Goal: Navigation & Orientation: Find specific page/section

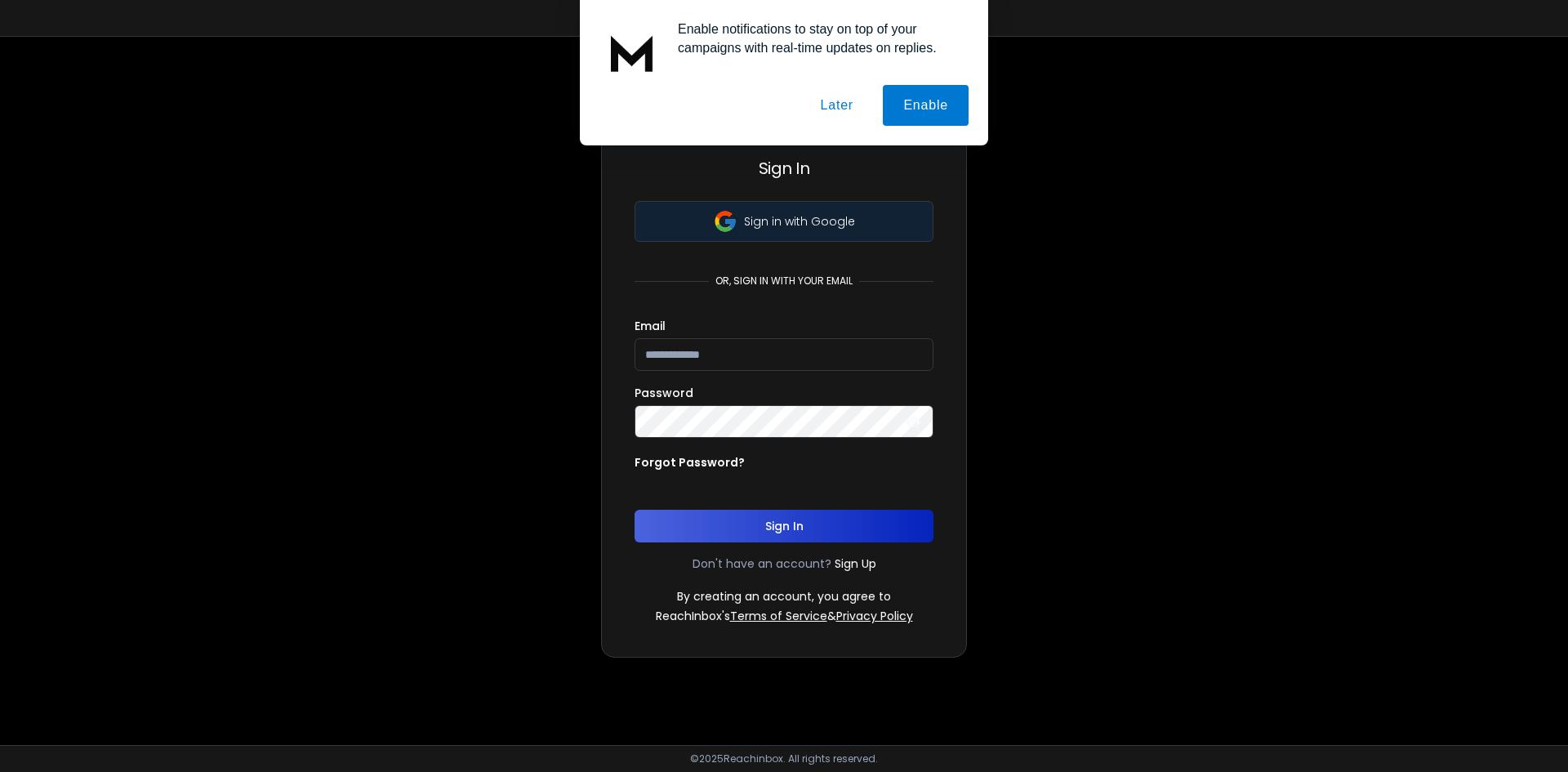
click at [766, 220] on p "Sign in with Google" at bounding box center [800, 221] width 111 height 16
click at [846, 100] on button "Later" at bounding box center [836, 106] width 73 height 41
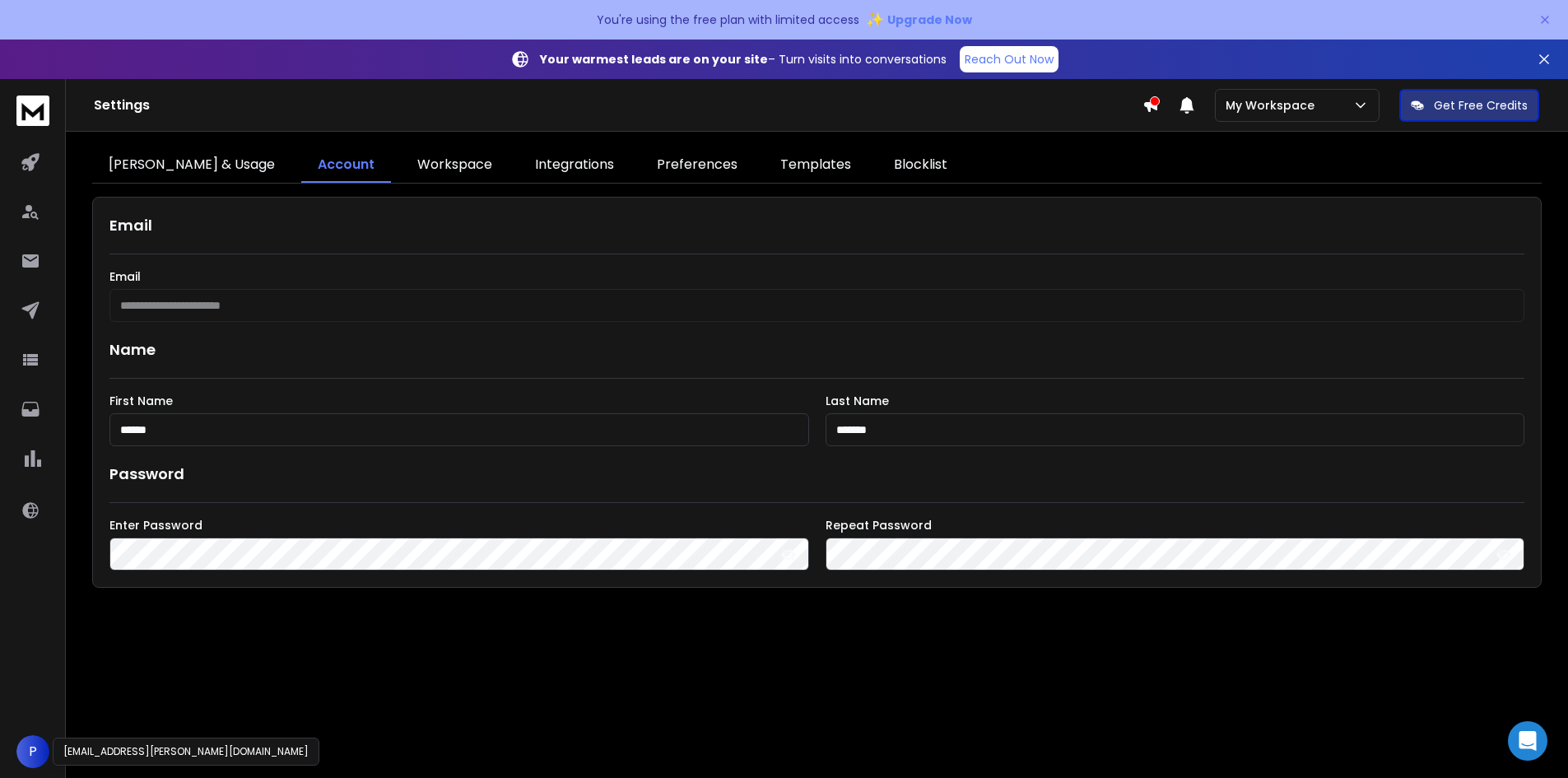
click at [40, 741] on span "P" at bounding box center [33, 751] width 33 height 33
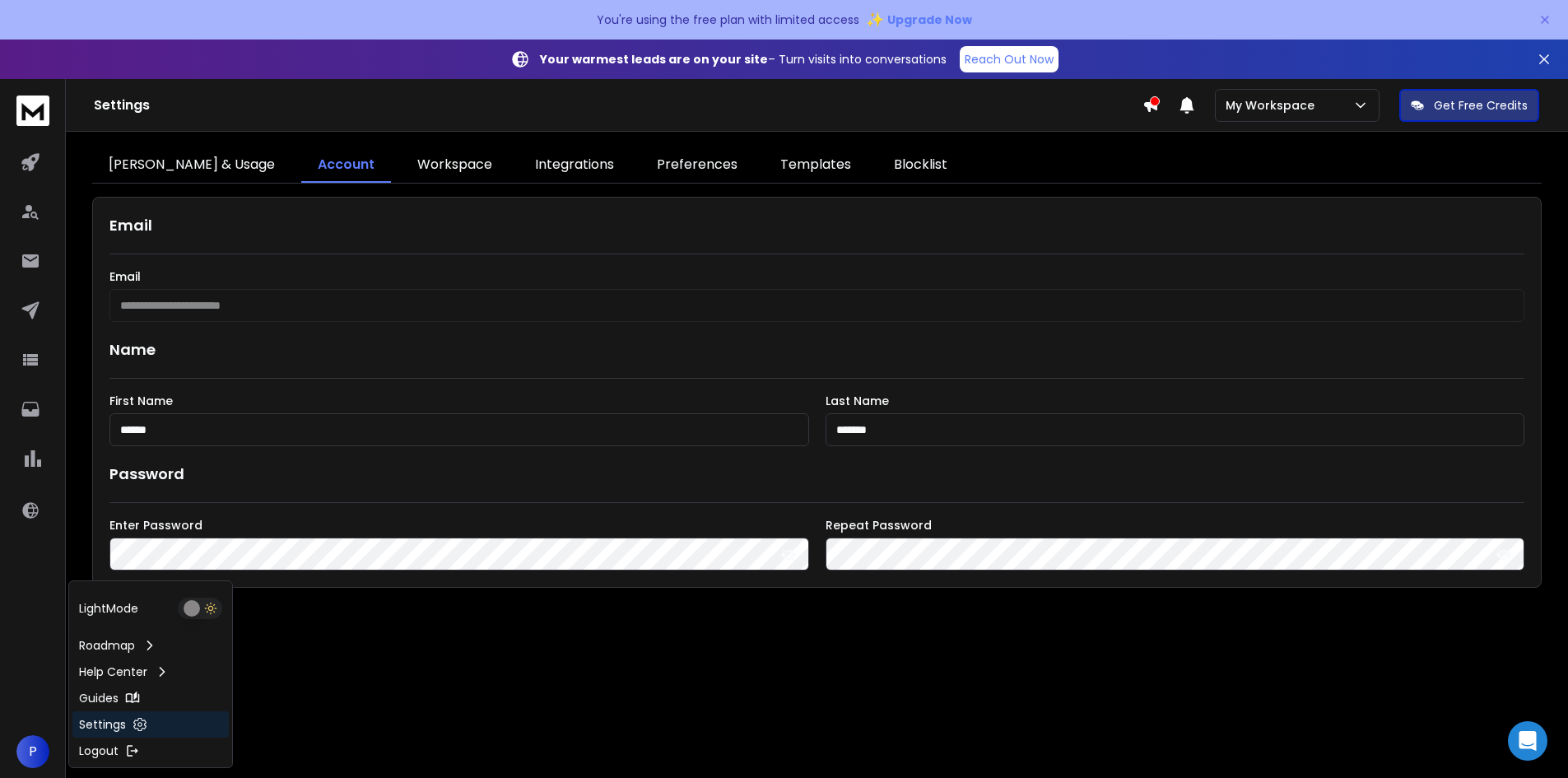
click at [135, 727] on icon at bounding box center [139, 724] width 15 height 15
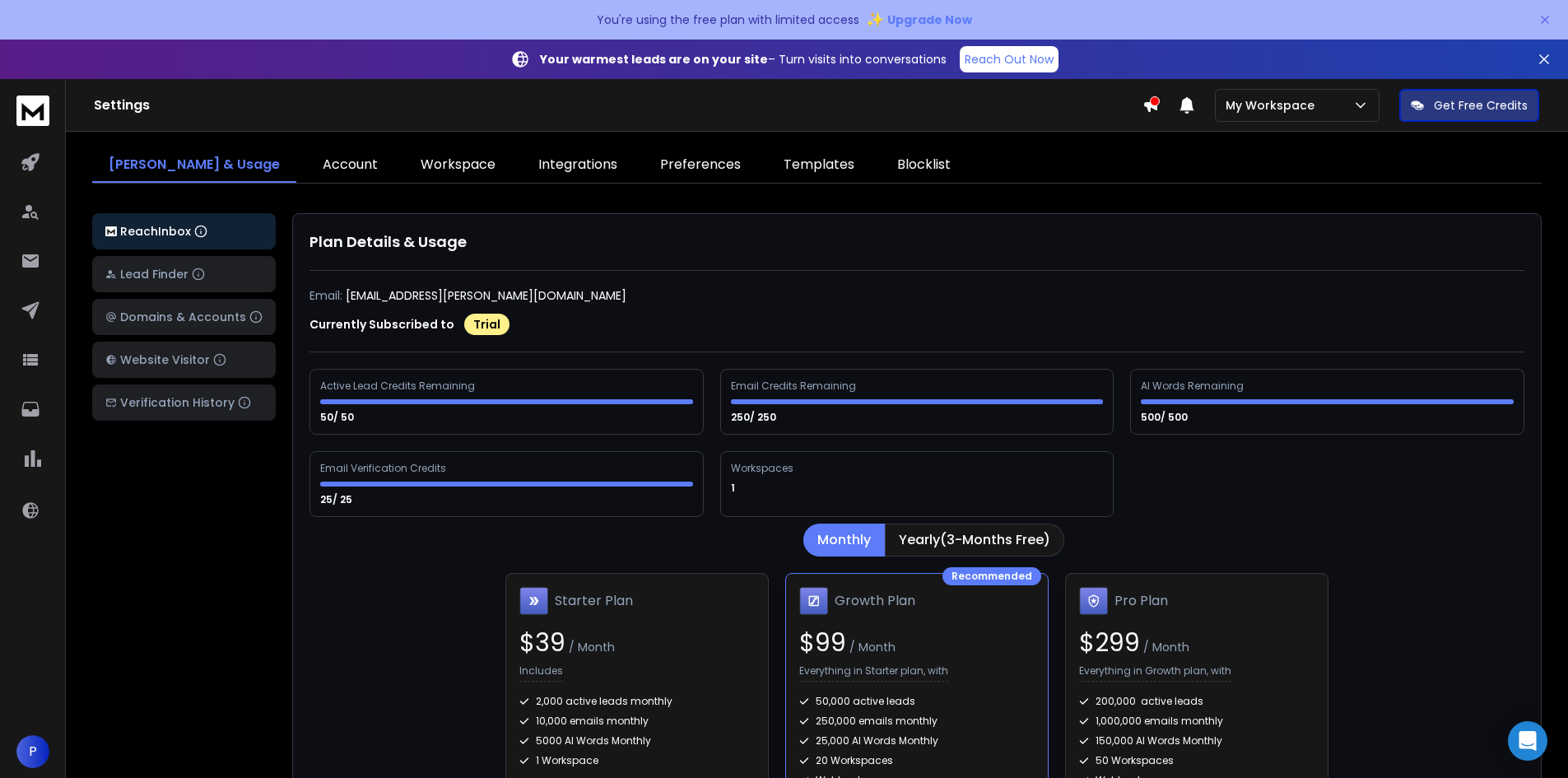
click at [306, 162] on link "Account" at bounding box center [350, 165] width 88 height 34
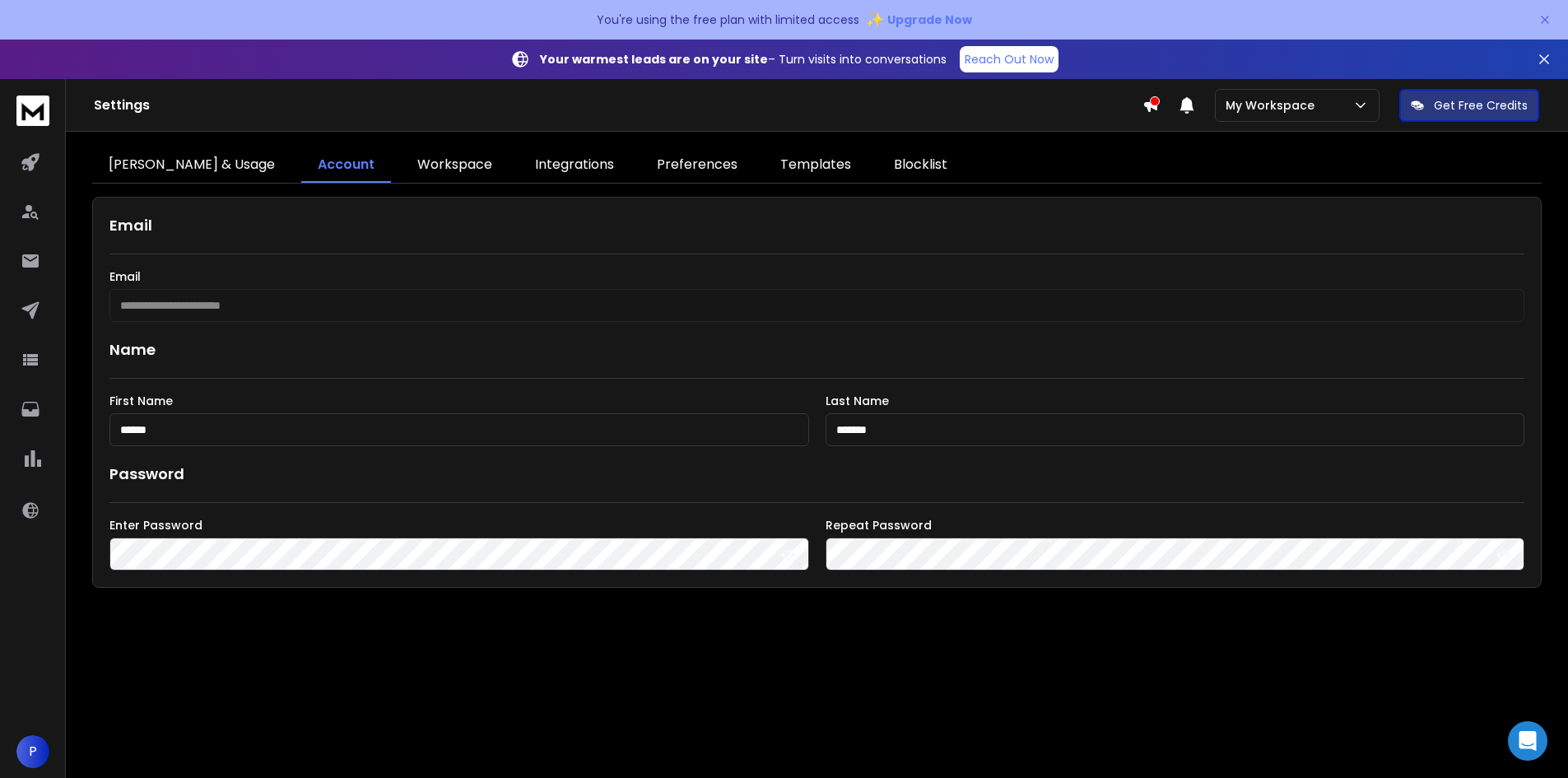
click at [877, 162] on link "Blocklist" at bounding box center [920, 165] width 87 height 34
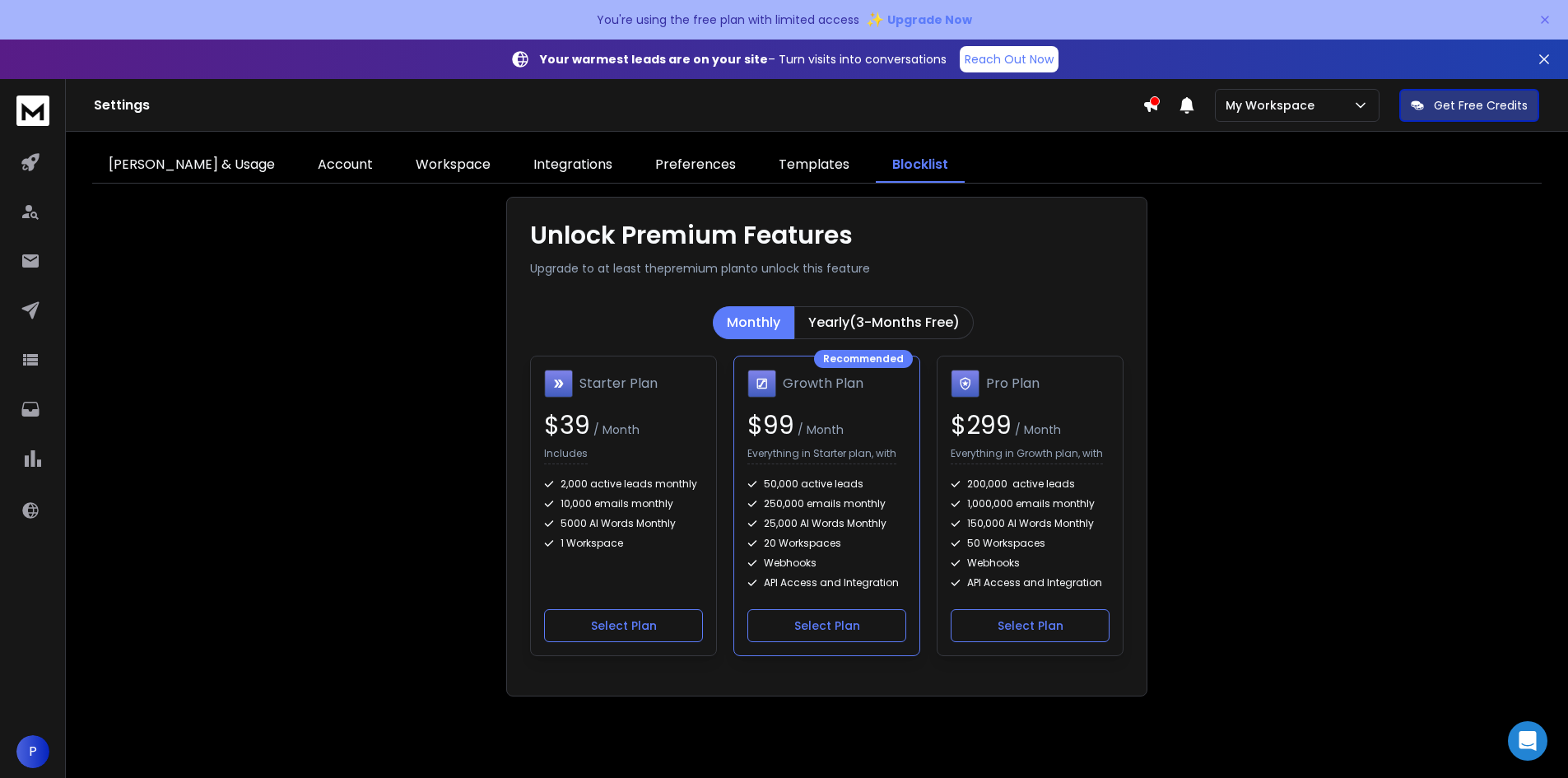
click at [762, 156] on link "Templates" at bounding box center [814, 165] width 104 height 34
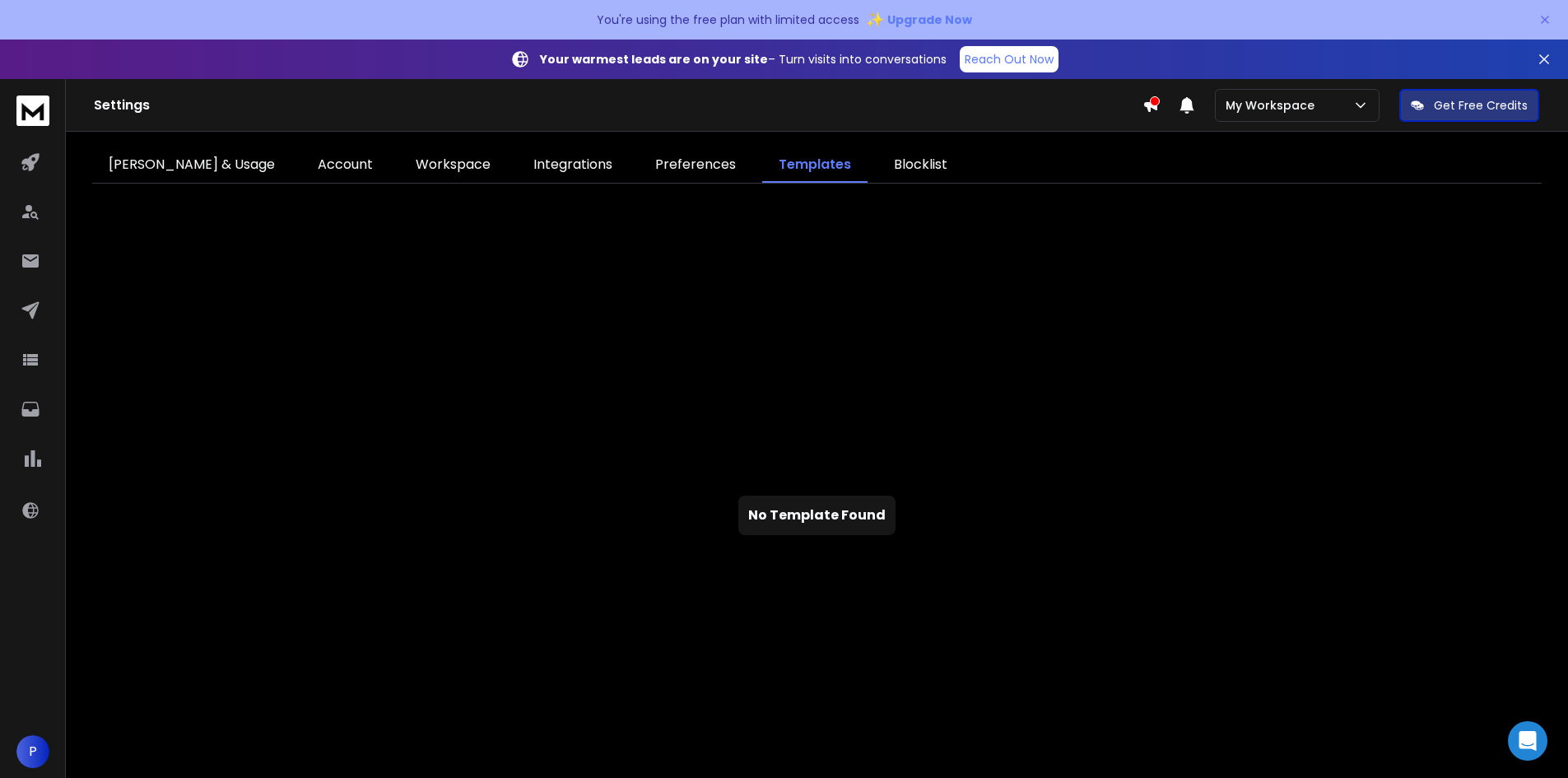
click at [656, 168] on link "Preferences" at bounding box center [695, 165] width 113 height 34
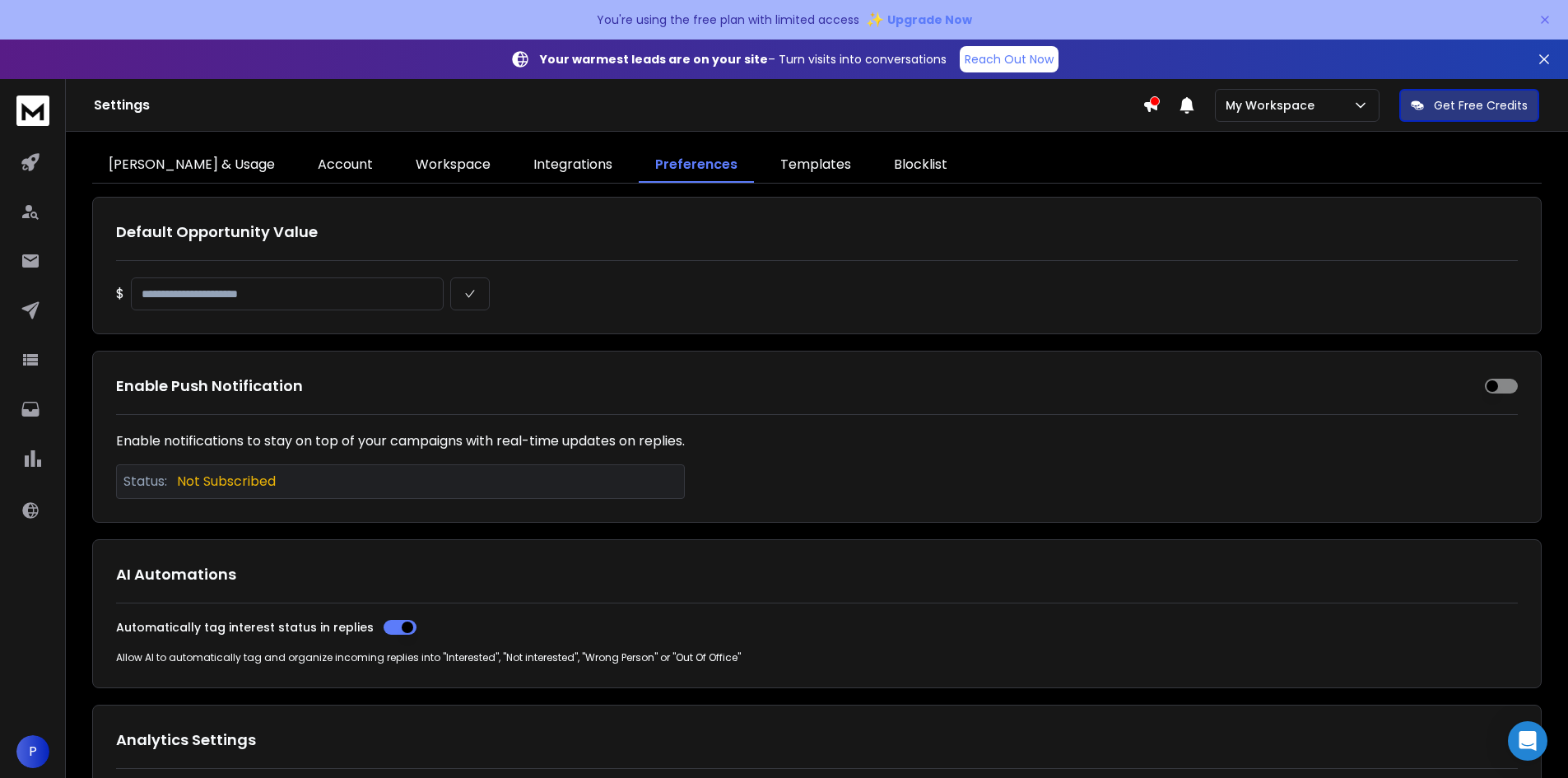
click at [303, 151] on link "Account" at bounding box center [345, 165] width 88 height 34
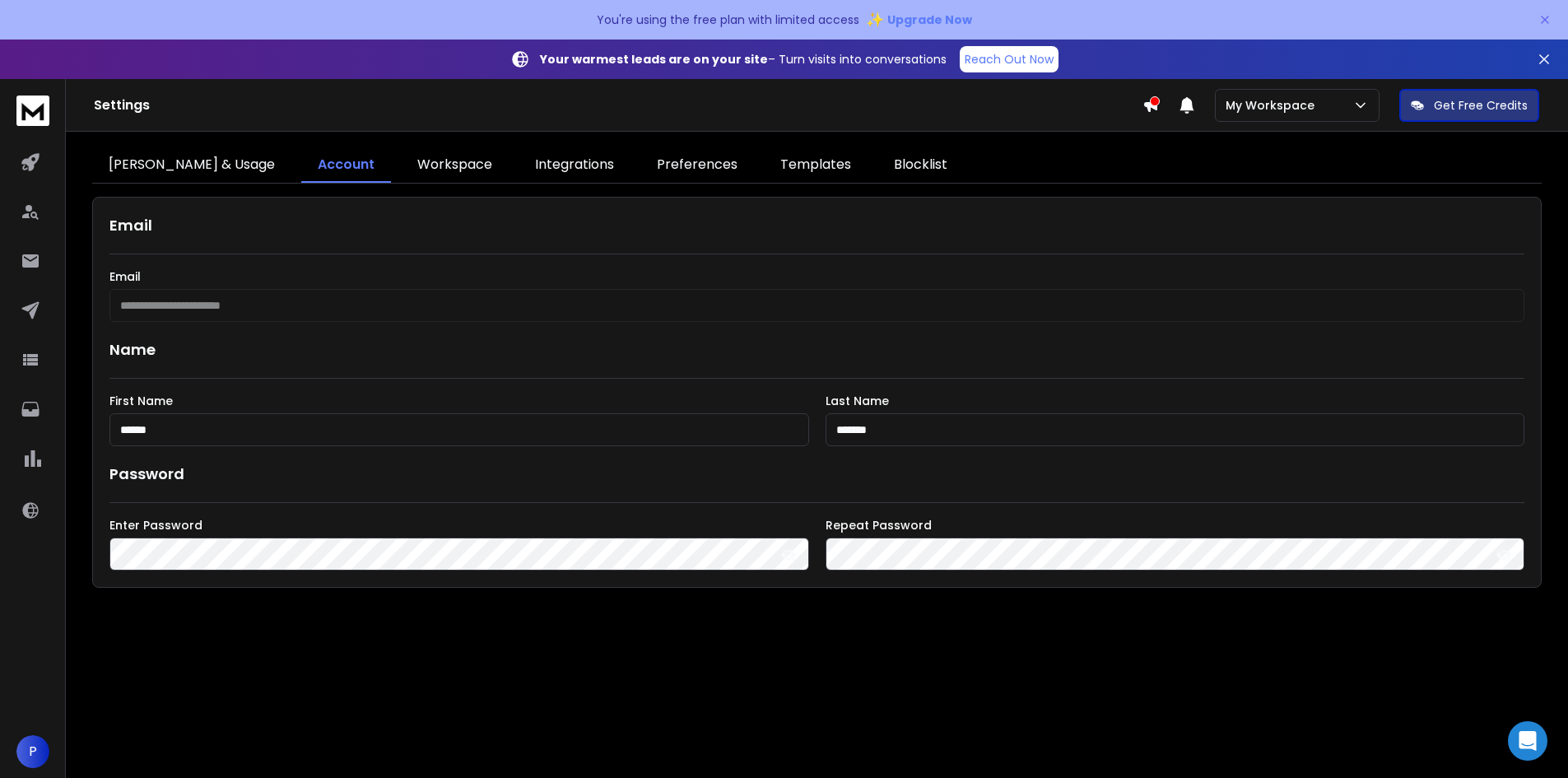
click at [1546, 55] on icon at bounding box center [1543, 58] width 15 height 15
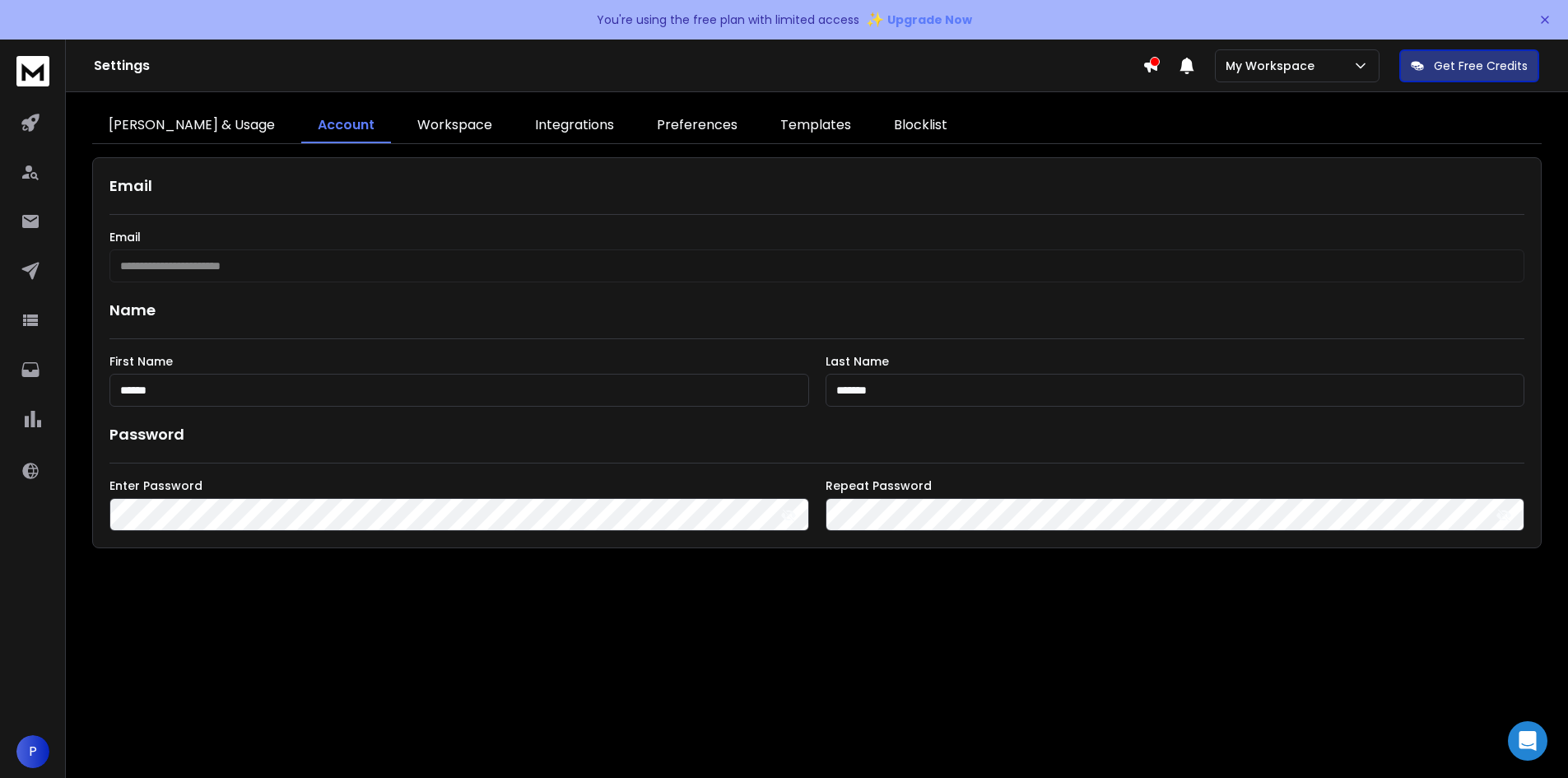
click at [1546, 24] on icon "Close notification" at bounding box center [1544, 19] width 13 height 13
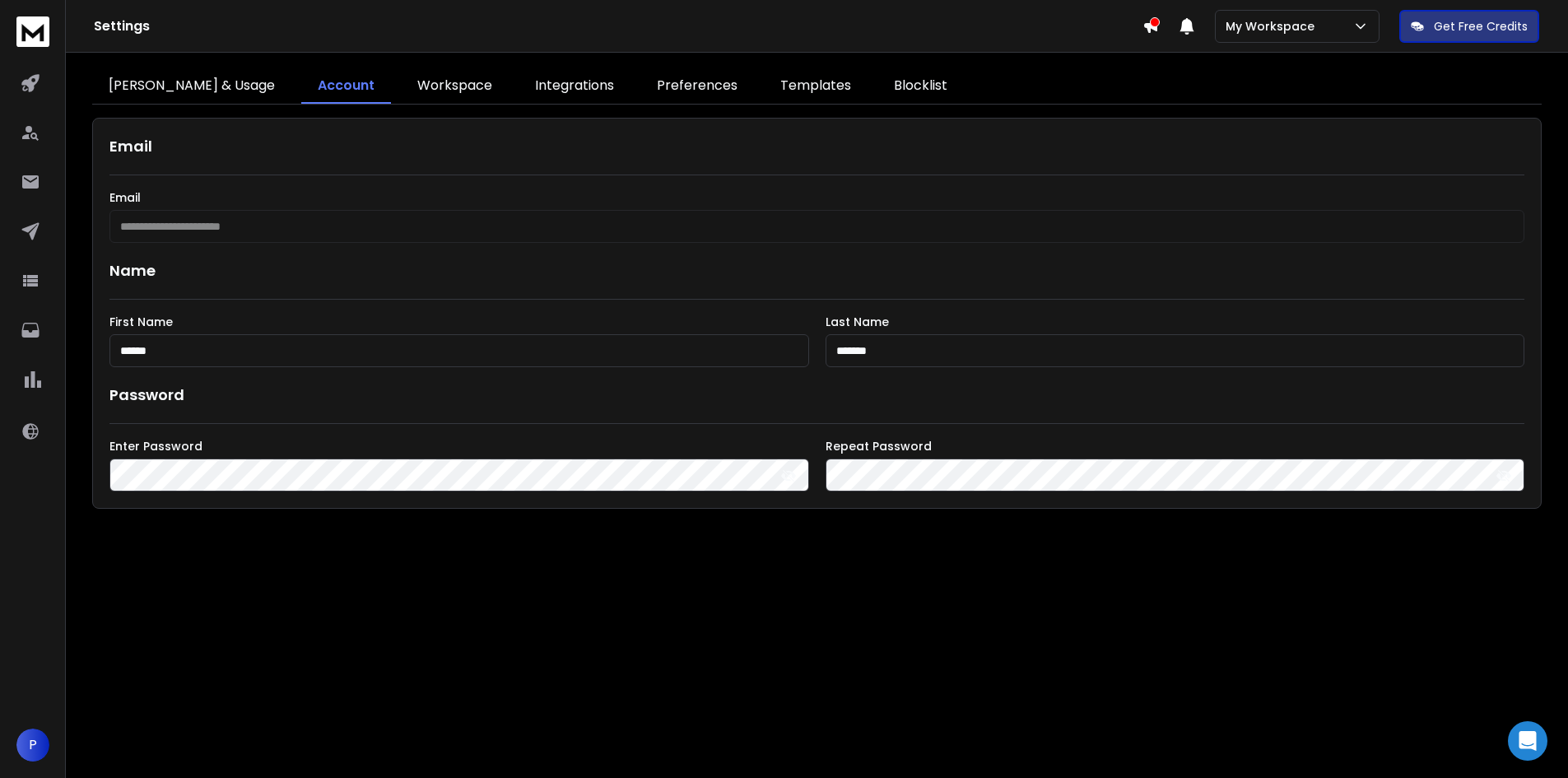
click at [19, 32] on img at bounding box center [33, 31] width 33 height 30
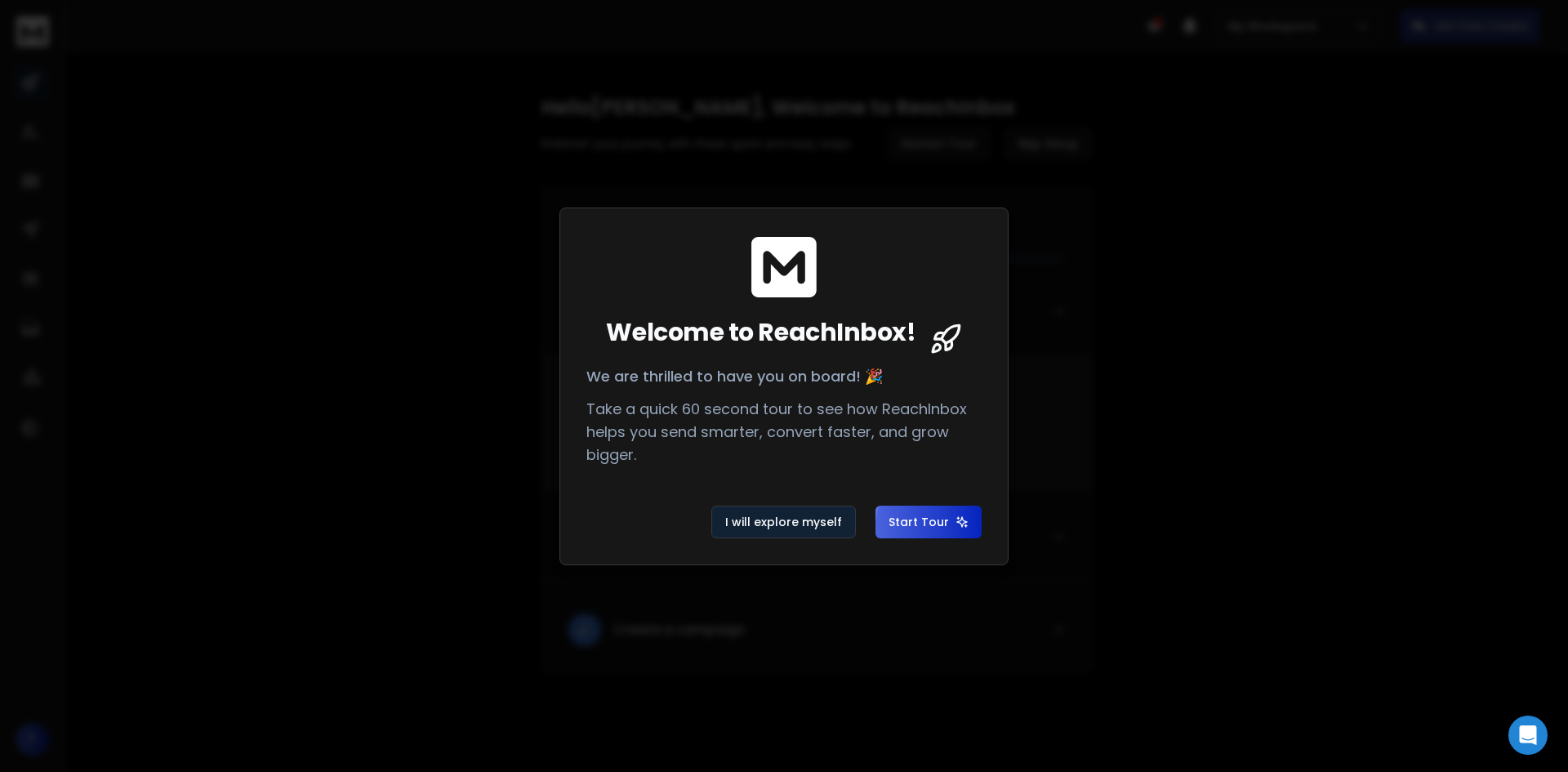
click at [819, 525] on button "I will explore myself" at bounding box center [784, 522] width 145 height 32
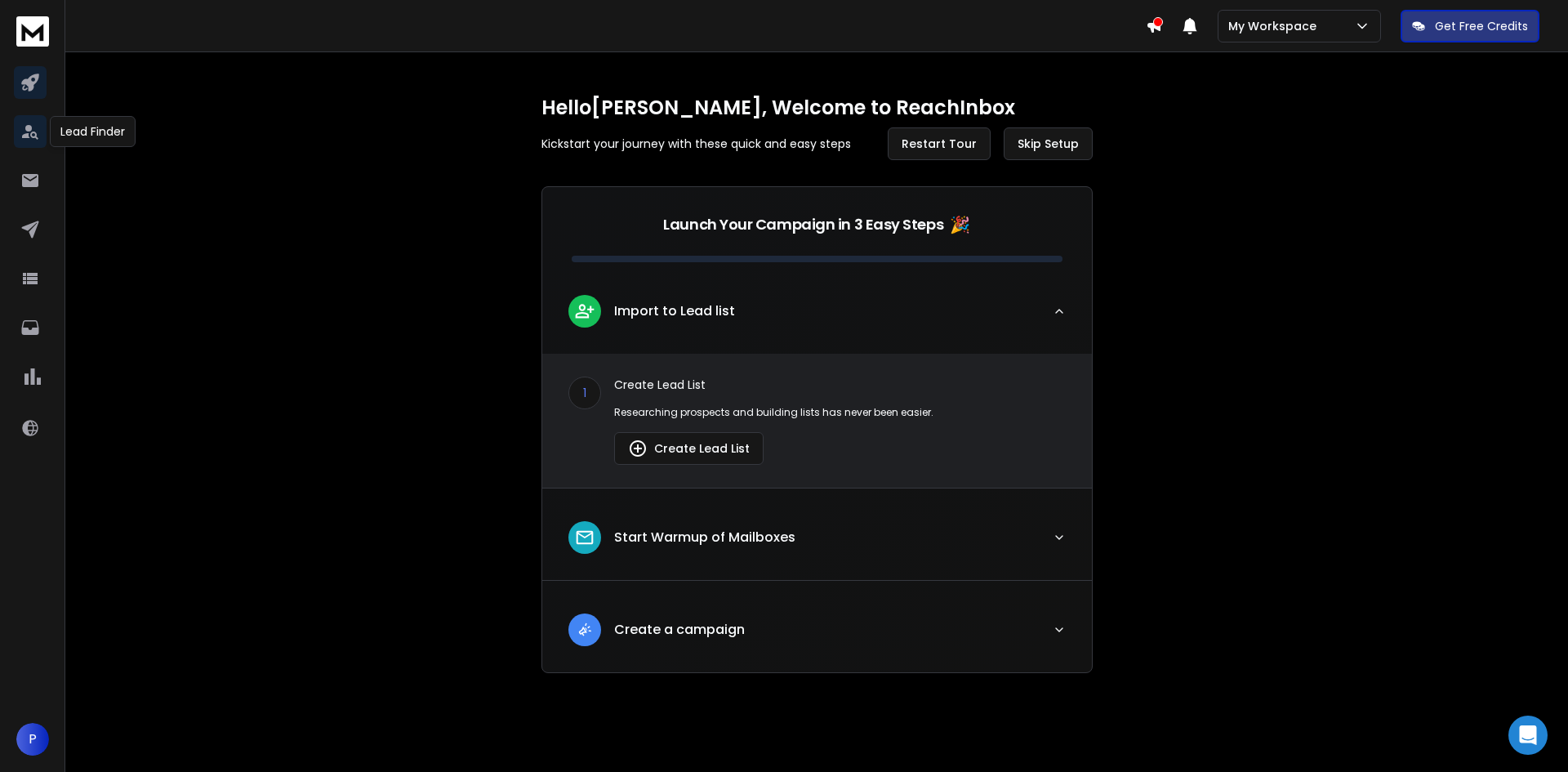
click at [20, 136] on icon at bounding box center [30, 131] width 20 height 20
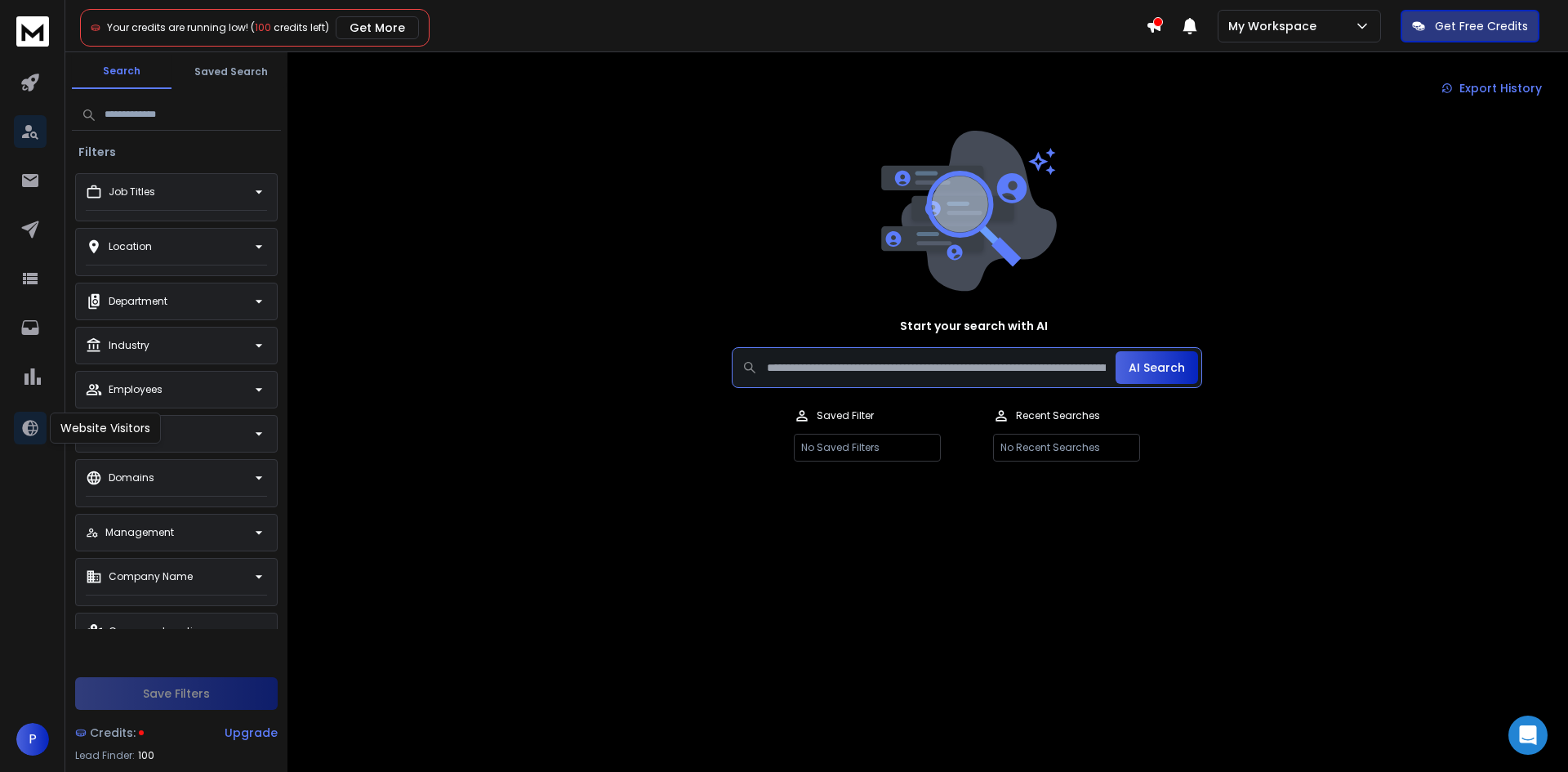
click at [26, 428] on icon at bounding box center [30, 427] width 16 height 16
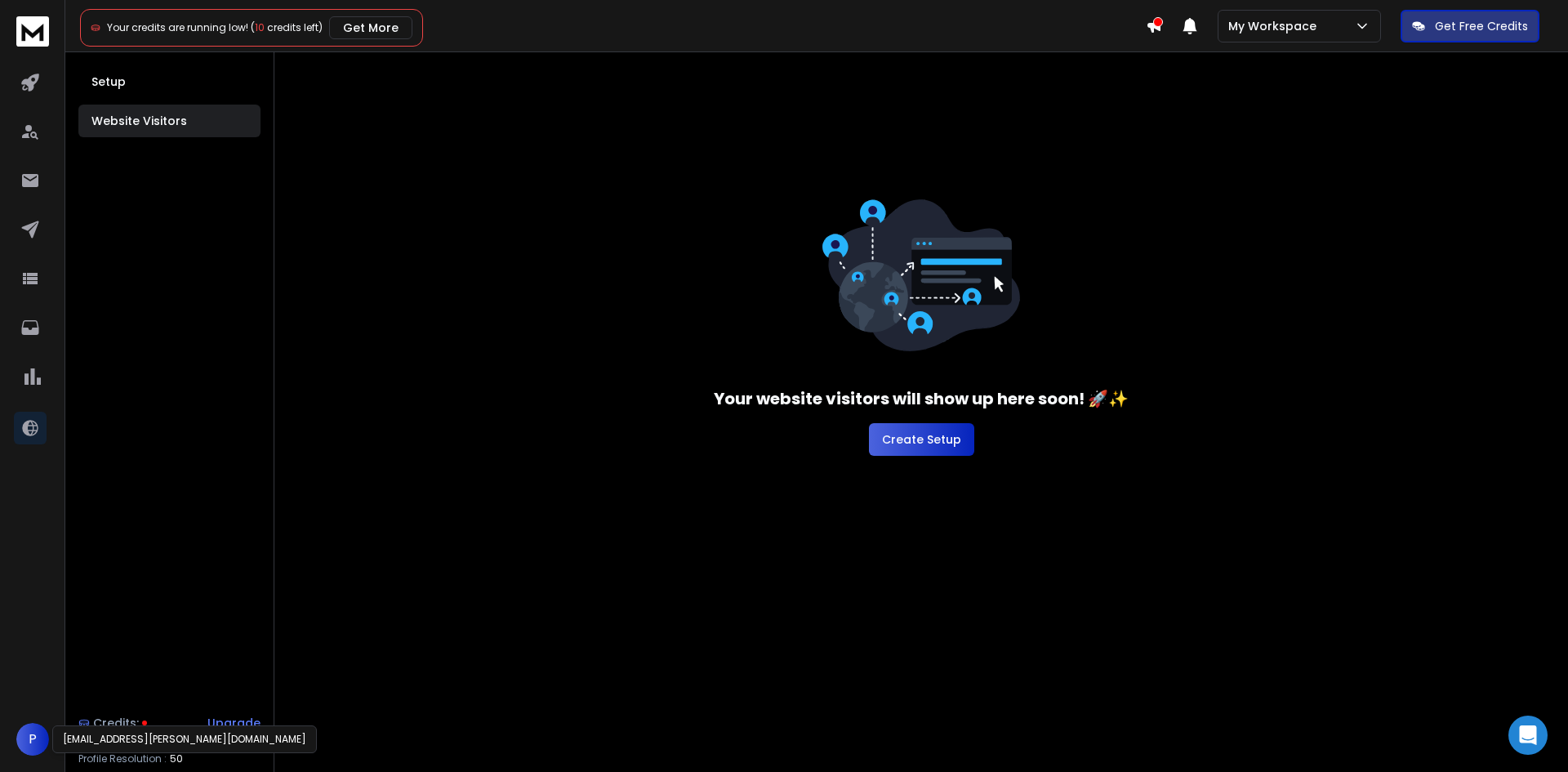
click at [22, 746] on span "P" at bounding box center [32, 740] width 32 height 32
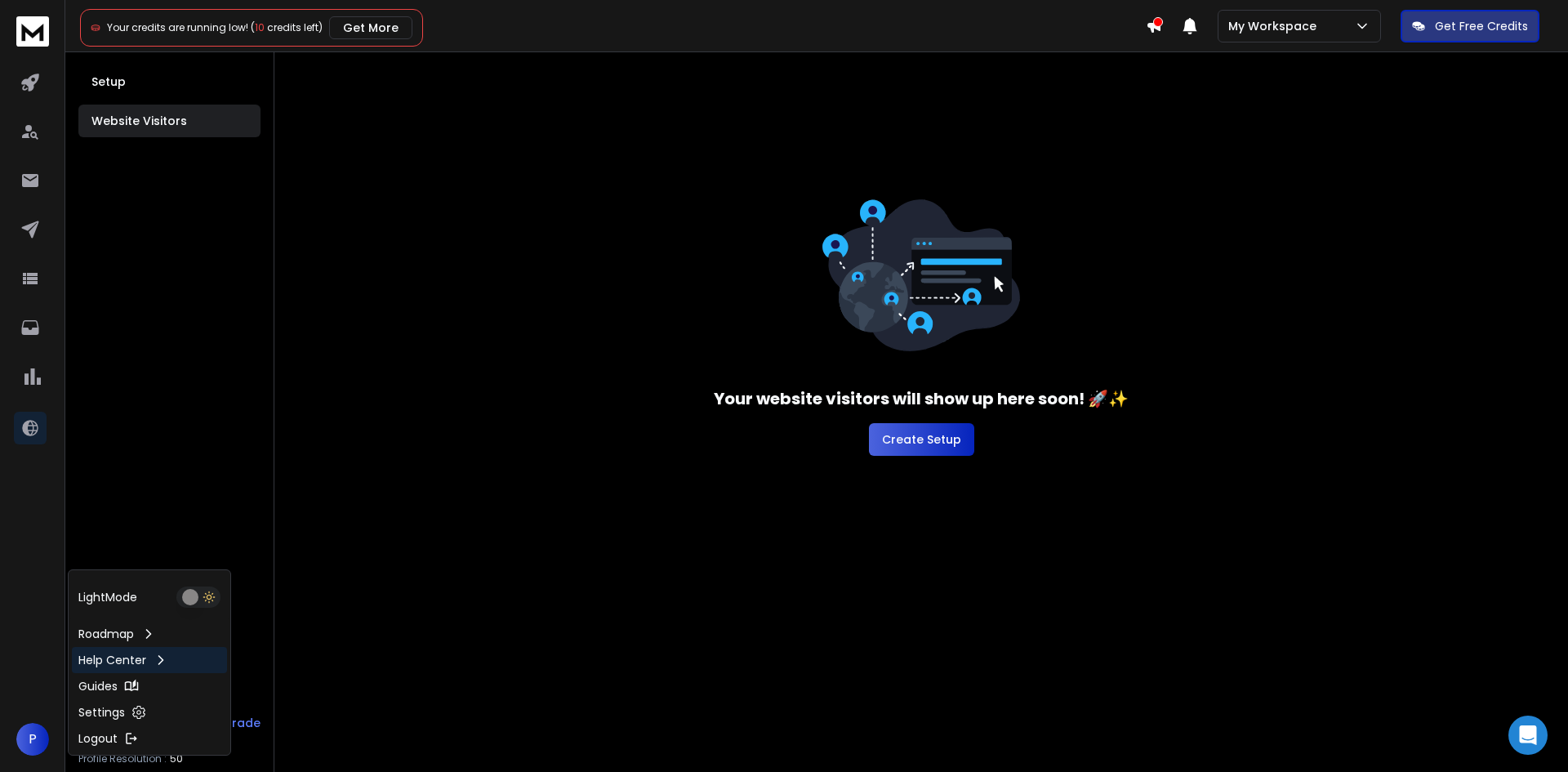
click at [162, 663] on icon at bounding box center [160, 659] width 16 height 16
